Goal: Navigation & Orientation: Find specific page/section

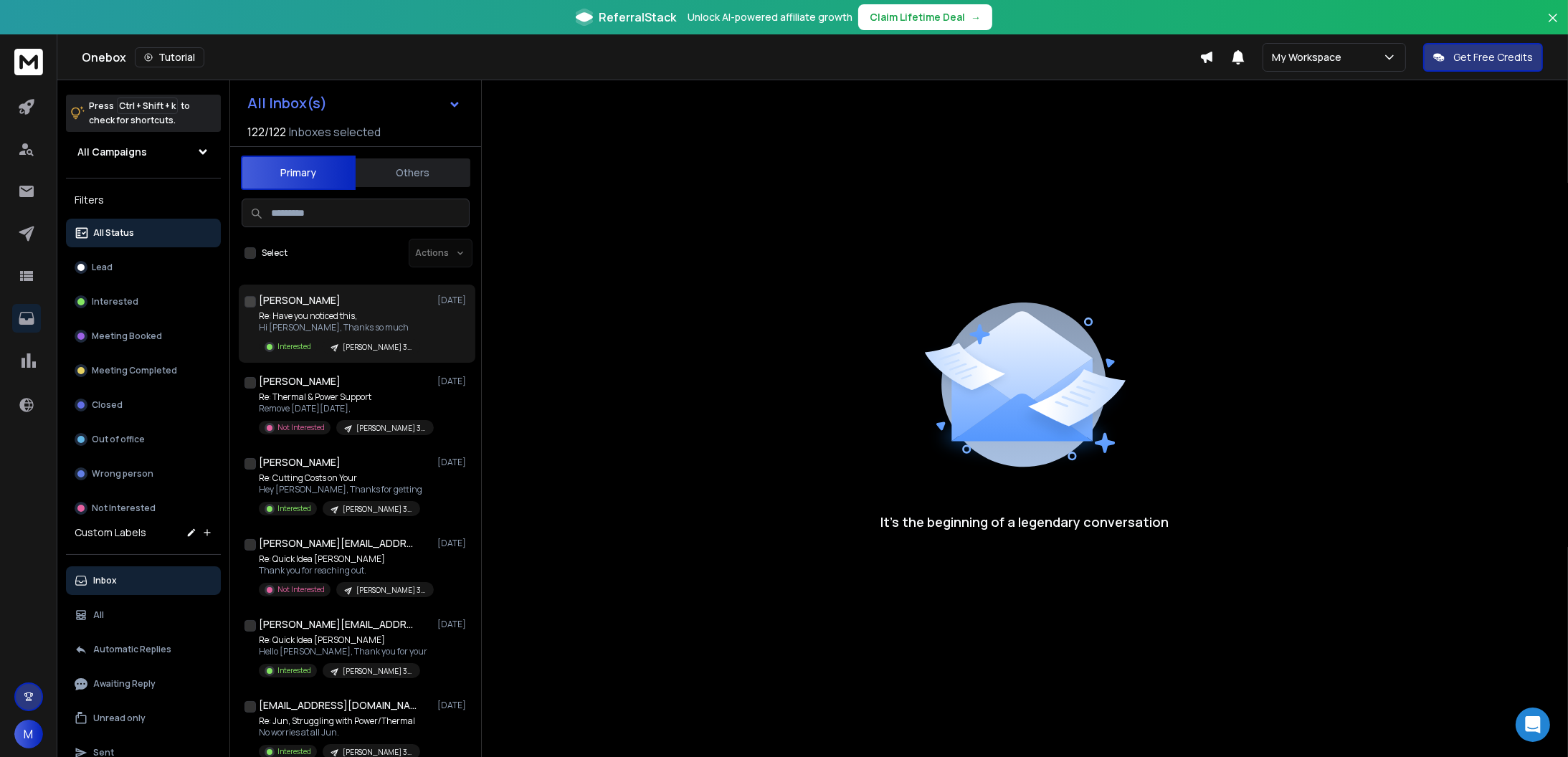
click at [410, 319] on p "Re: Have you noticed this," at bounding box center [339, 316] width 161 height 12
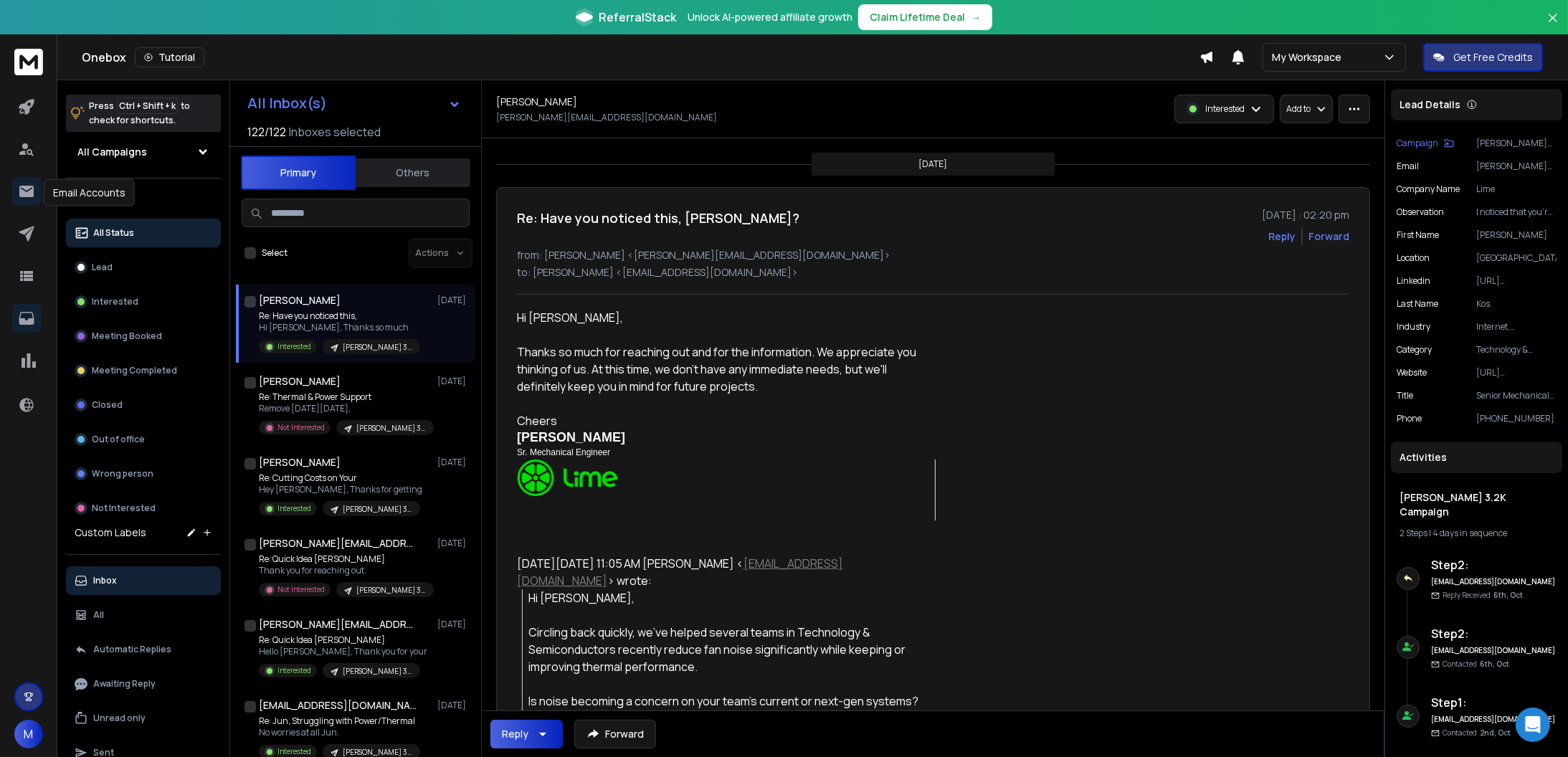
click at [27, 203] on link at bounding box center [26, 191] width 28 height 28
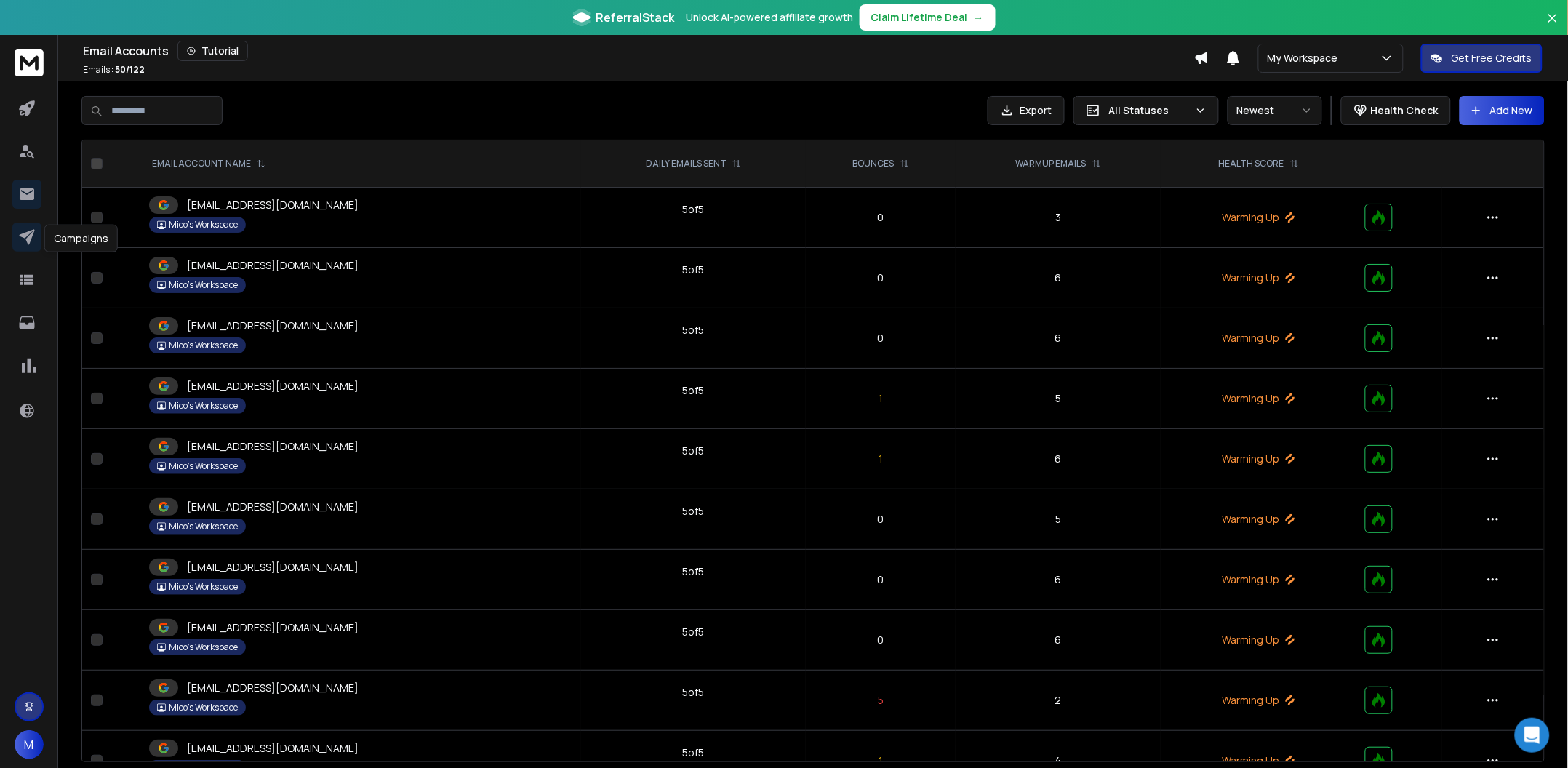
click at [25, 245] on icon at bounding box center [27, 237] width 18 height 18
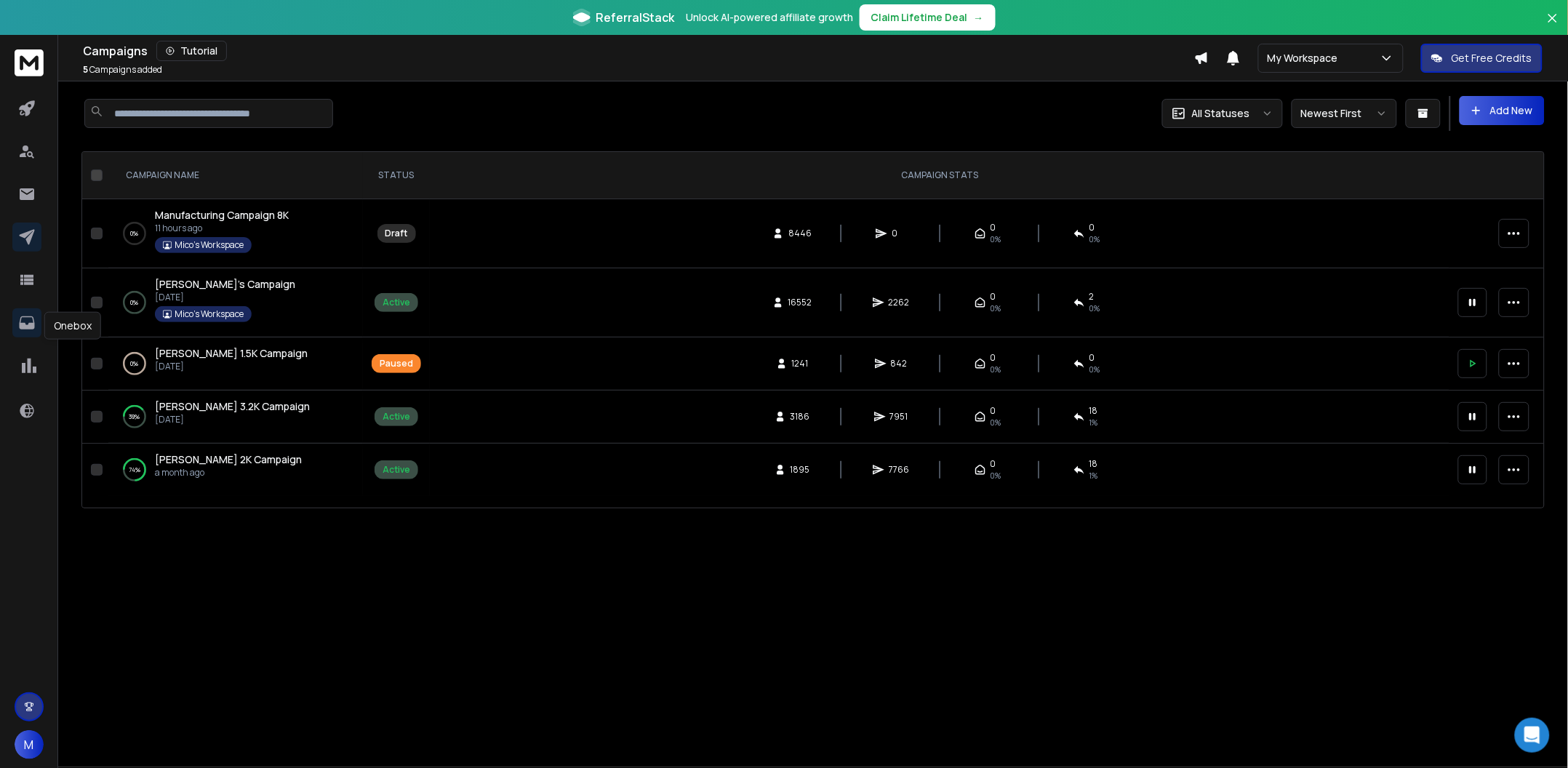
click at [32, 328] on icon at bounding box center [26, 323] width 15 height 13
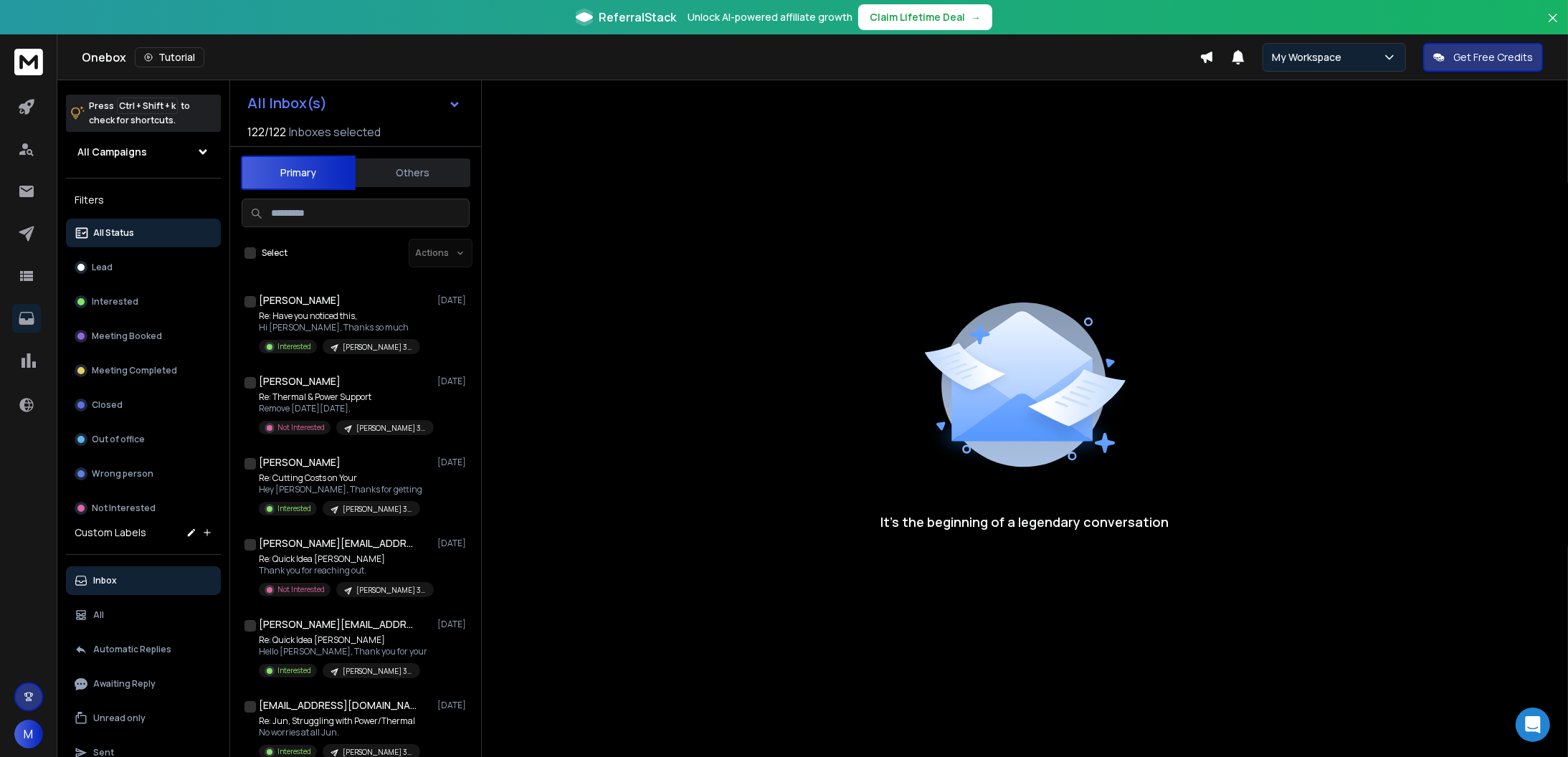
click at [1352, 43] on button "My Workspace" at bounding box center [1333, 57] width 143 height 28
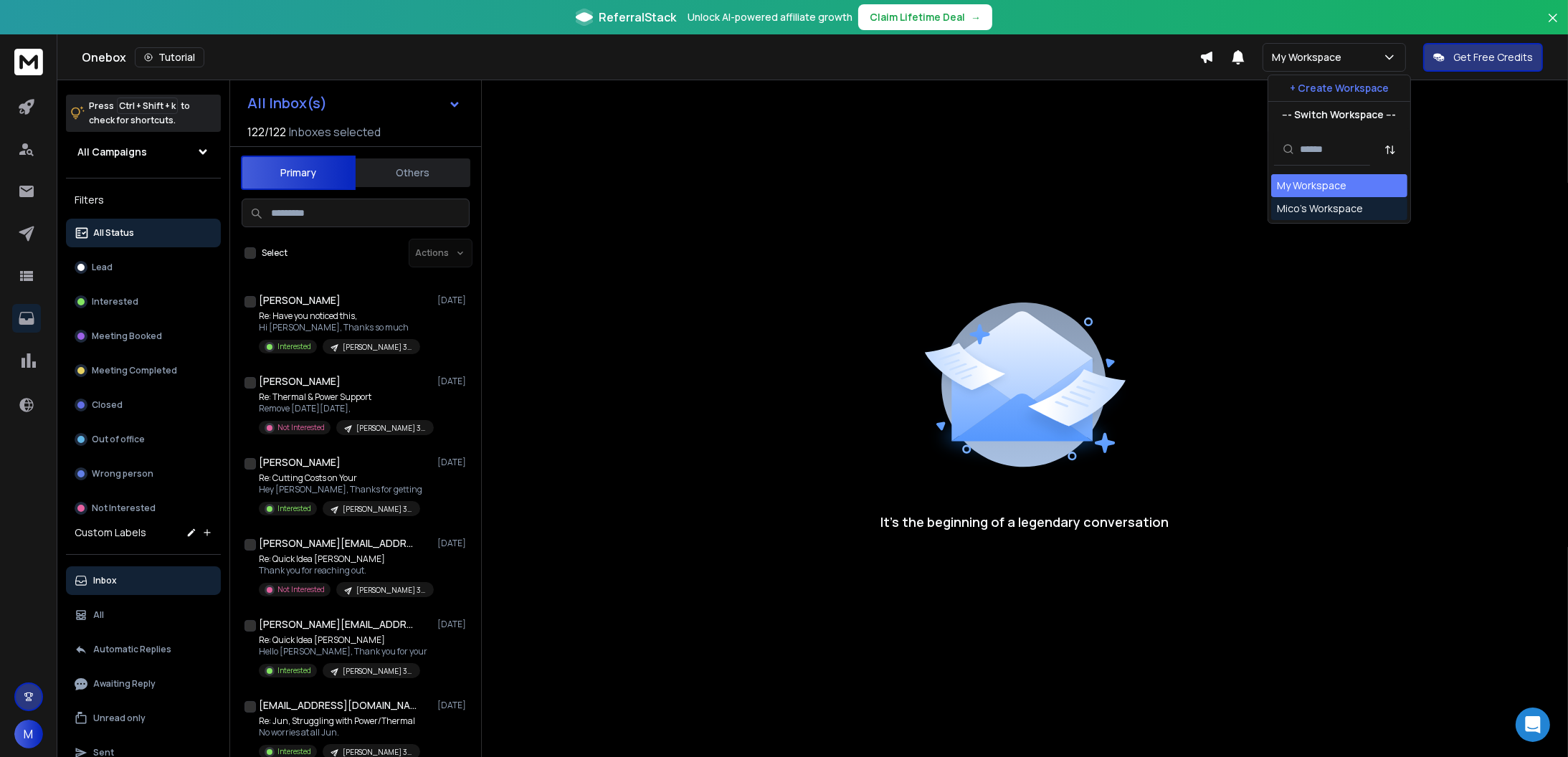
click at [1320, 203] on div "Mico's Workspace" at bounding box center [1320, 209] width 86 height 15
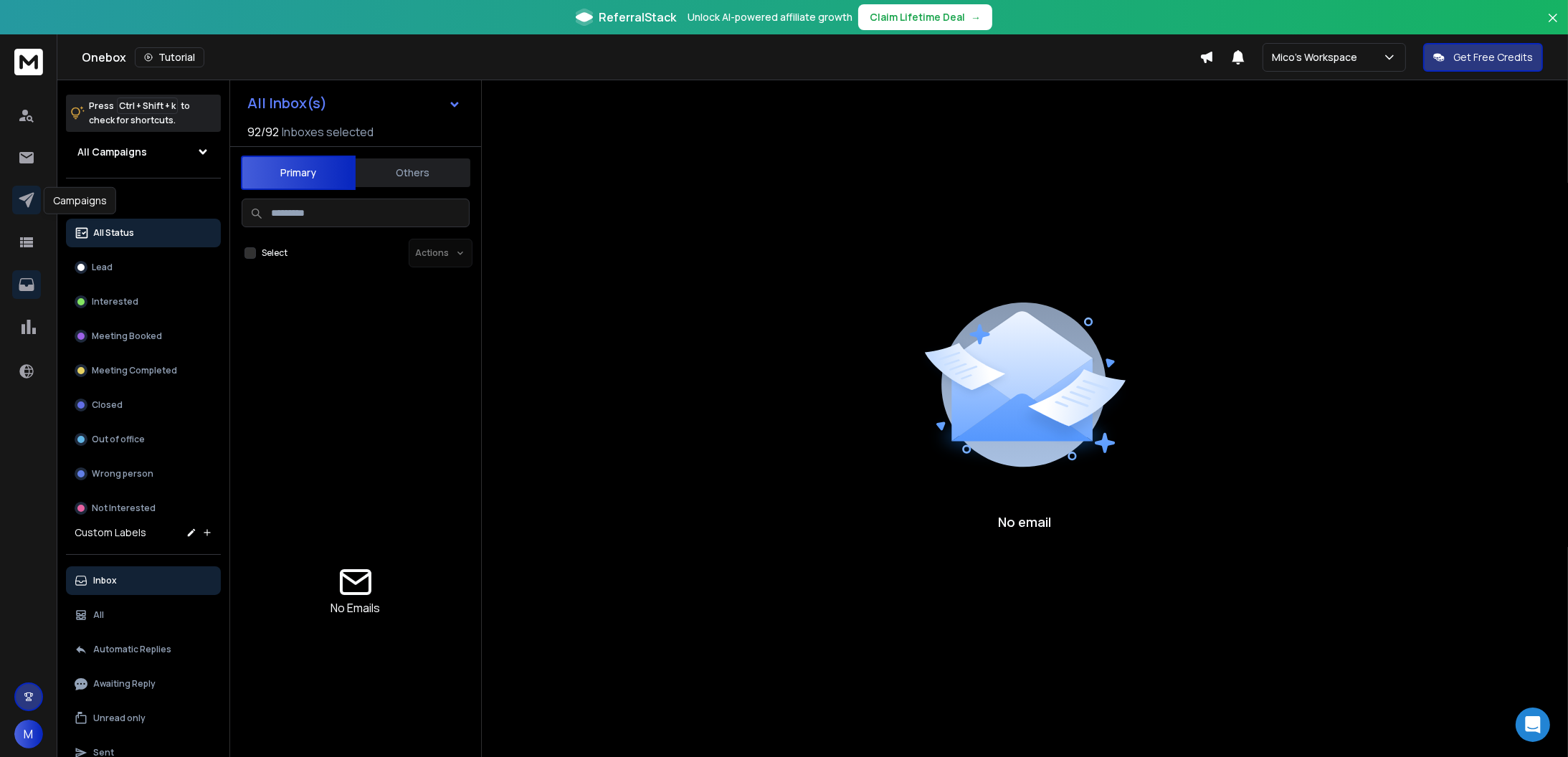
click at [31, 203] on icon at bounding box center [27, 200] width 17 height 17
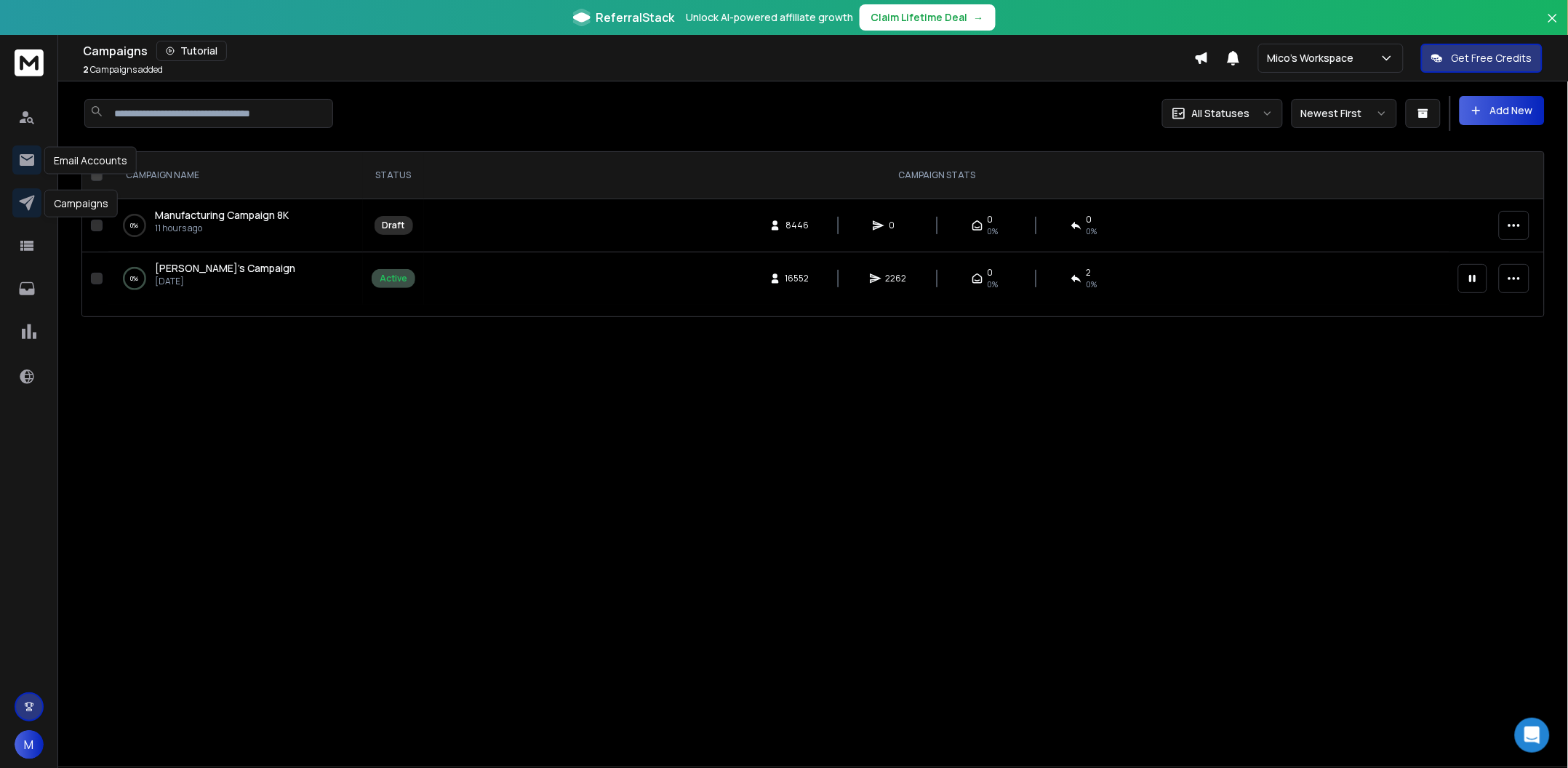
click at [32, 147] on link at bounding box center [26, 159] width 29 height 29
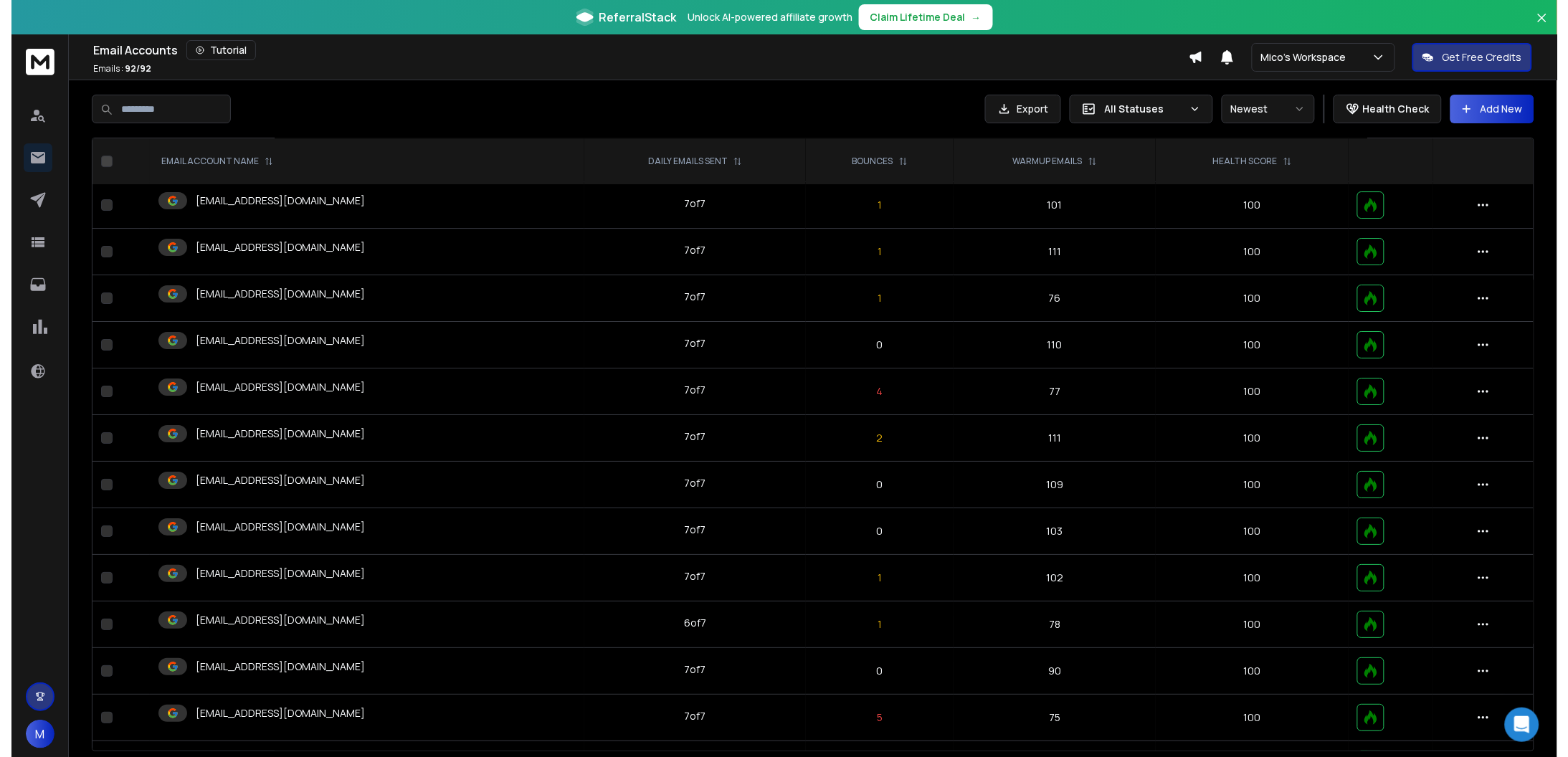
scroll to position [3253, 0]
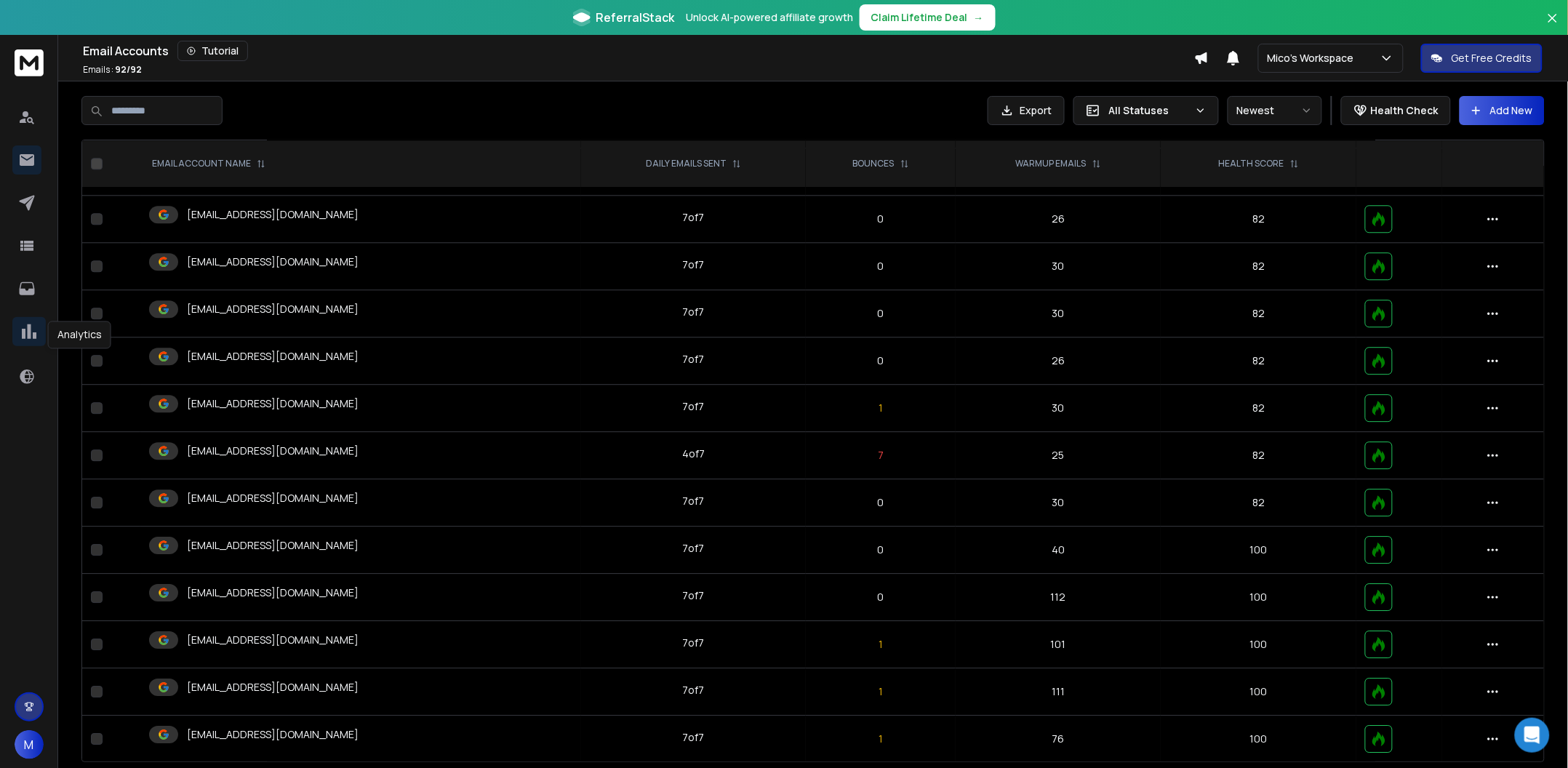
click at [25, 328] on icon at bounding box center [29, 331] width 21 height 21
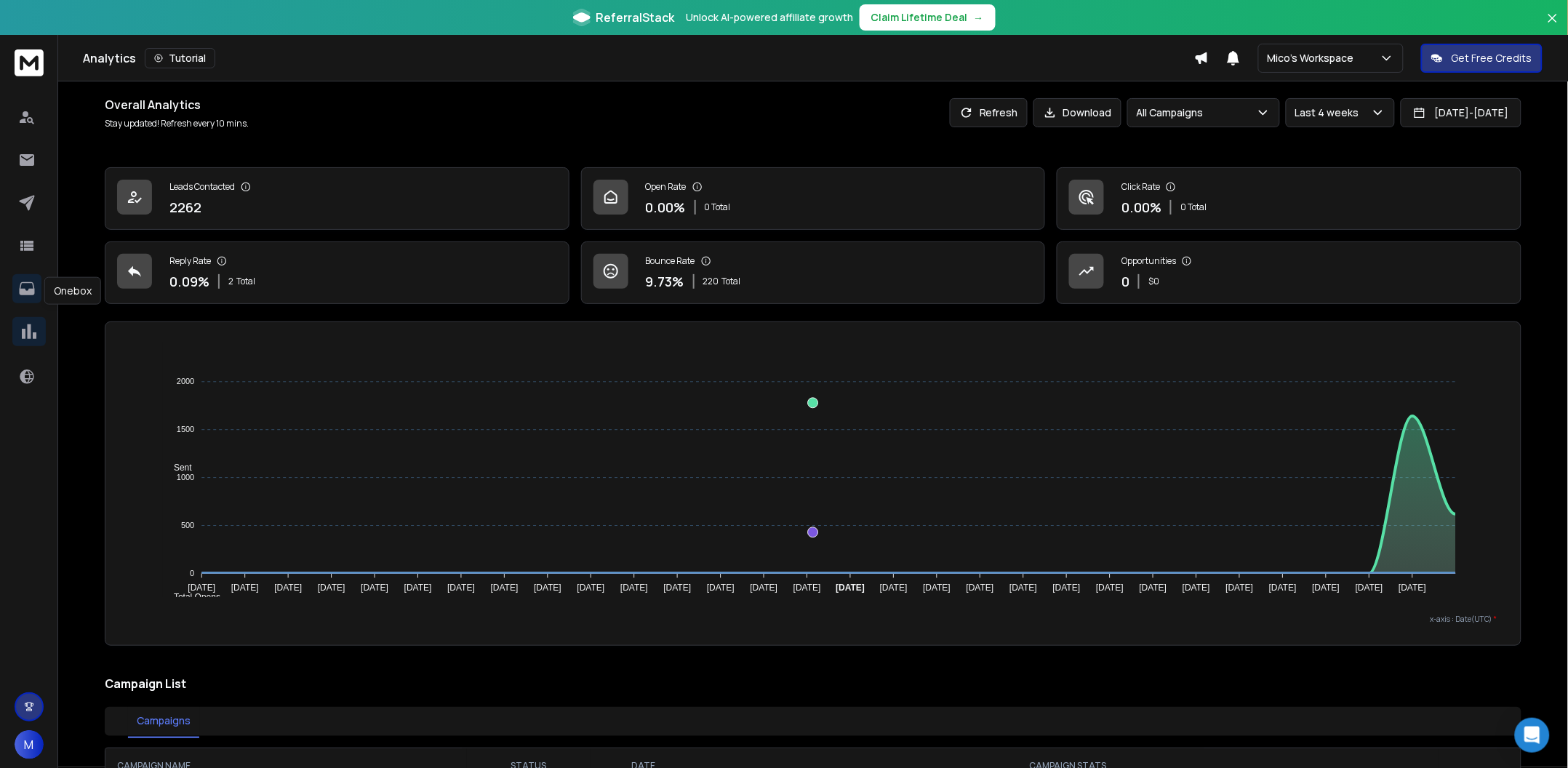
click at [15, 286] on link at bounding box center [26, 288] width 29 height 29
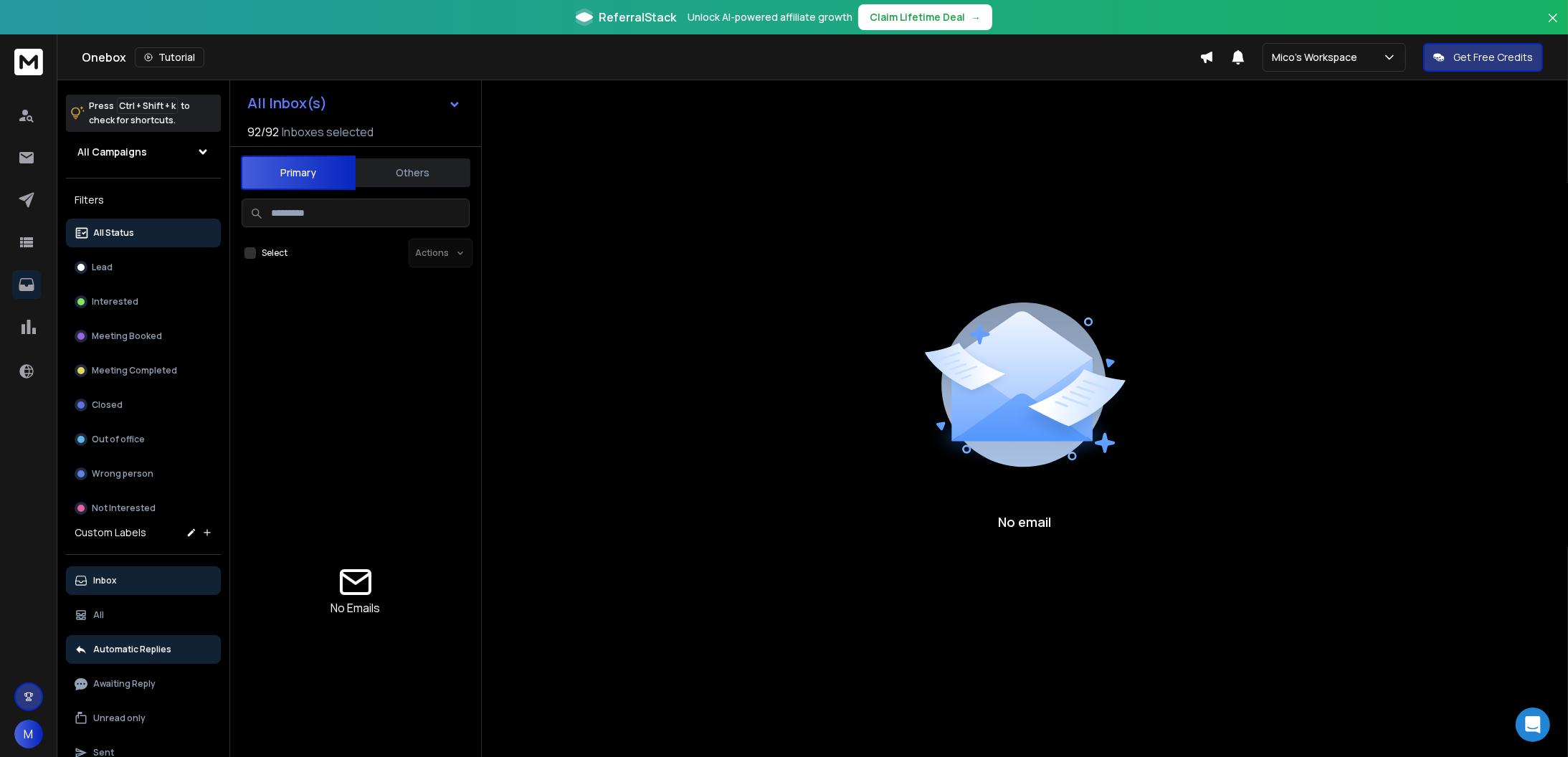
click at [161, 650] on p "Automatic Replies" at bounding box center [132, 649] width 78 height 12
